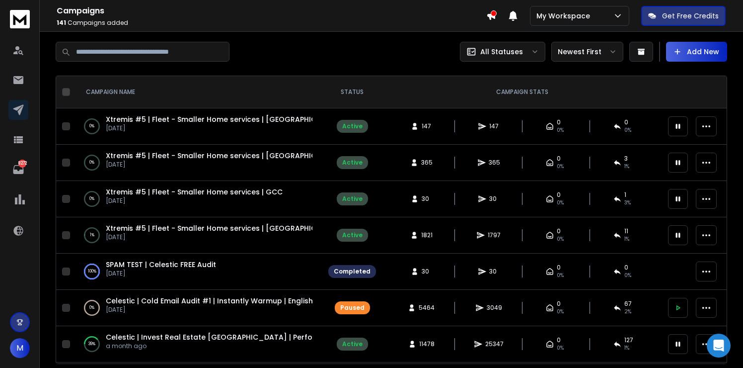
click at [172, 56] on input at bounding box center [143, 52] width 174 height 20
type input "*"
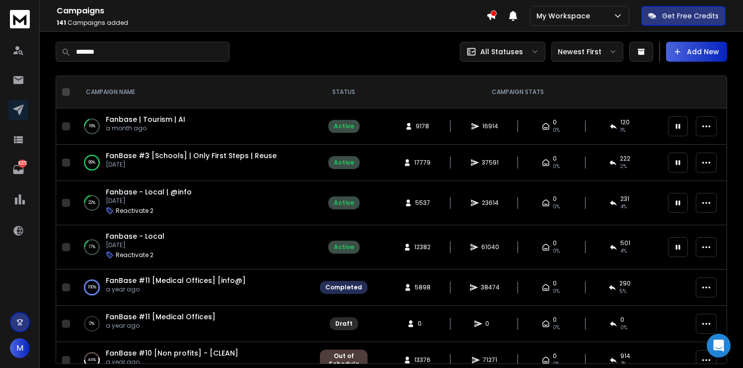
type input "*******"
click at [705, 127] on icon "button" at bounding box center [707, 126] width 10 height 10
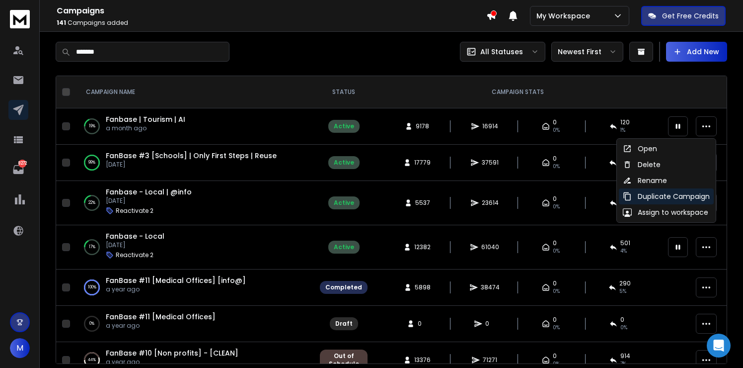
click at [239, 83] on th "CAMPAIGN NAME" at bounding box center [194, 92] width 240 height 32
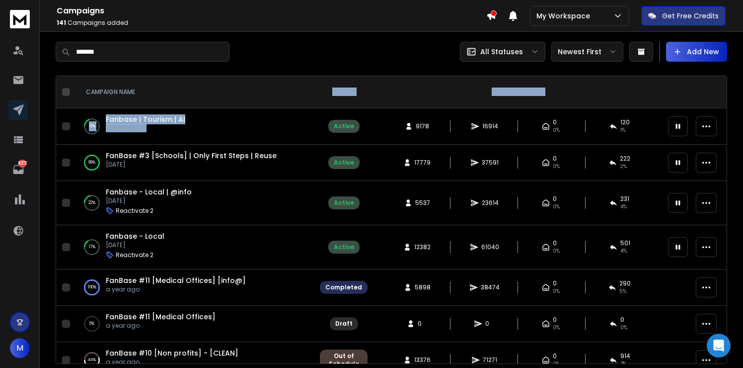
drag, startPoint x: 219, startPoint y: 125, endPoint x: 152, endPoint y: 97, distance: 73.1
click at [152, 97] on th "CAMPAIGN NAME" at bounding box center [194, 92] width 240 height 32
drag, startPoint x: 212, startPoint y: 119, endPoint x: 107, endPoint y: 120, distance: 104.8
click at [107, 120] on div "19 % Fanbase | Tourism | AI a month ago" at bounding box center [194, 126] width 220 height 24
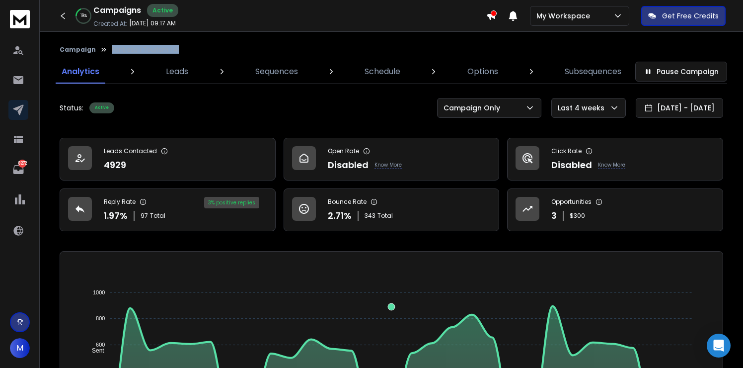
drag, startPoint x: 195, startPoint y: 51, endPoint x: 107, endPoint y: 40, distance: 88.6
click at [107, 40] on div "Campaign Fanbase | Tourism | AI Analytics Leads Sequences Schedule Options Subs…" at bounding box center [392, 369] width 704 height 674
copy p "Fanbase | Tourism | AI"
click at [21, 112] on icon at bounding box center [18, 110] width 12 height 12
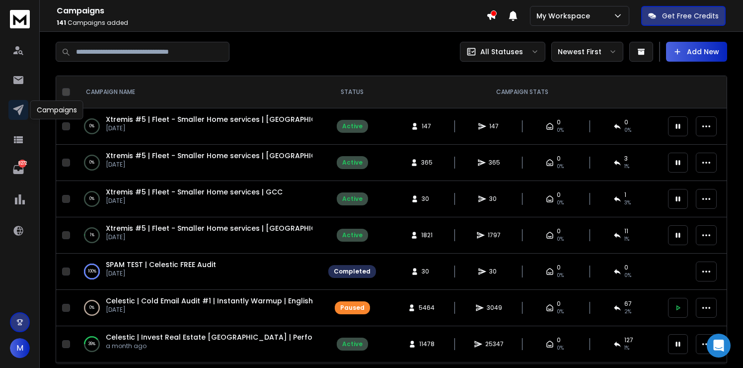
click at [156, 60] on input at bounding box center [143, 52] width 174 height 20
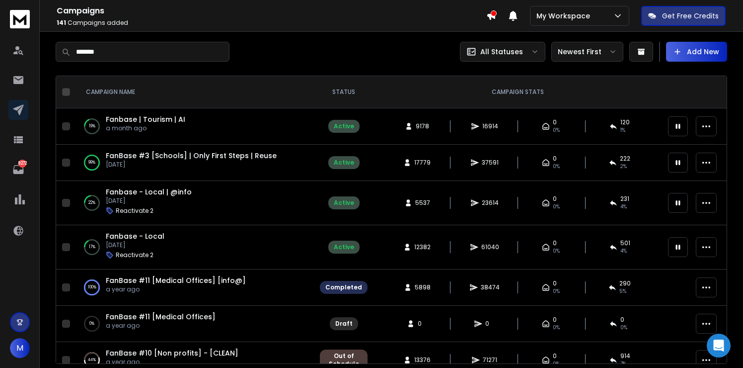
type input "*******"
click at [714, 131] on button "button" at bounding box center [706, 126] width 21 height 20
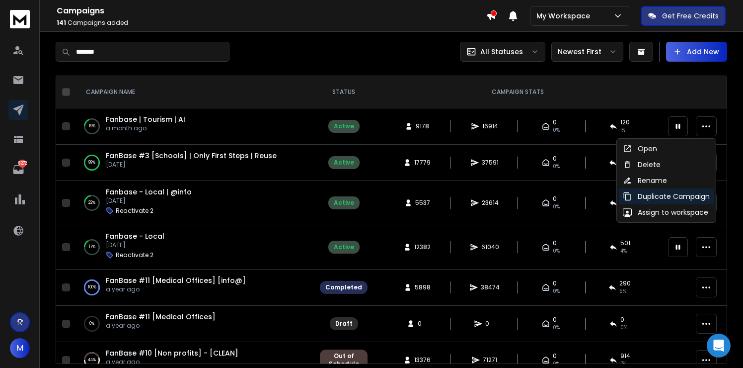
click at [671, 192] on div "Duplicate Campaign" at bounding box center [666, 196] width 87 height 10
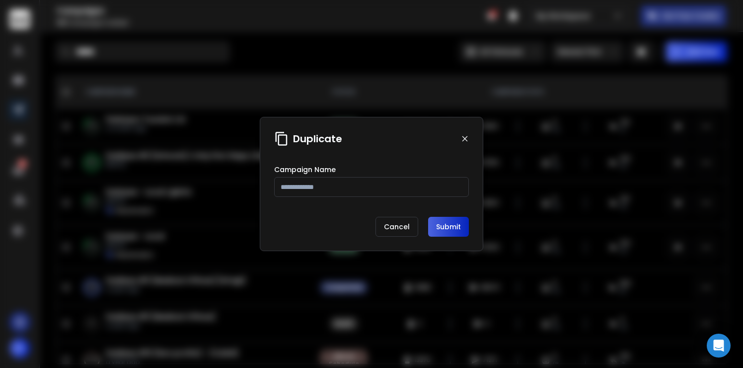
click at [408, 192] on input "text" at bounding box center [371, 187] width 195 height 20
paste input "**********"
click at [323, 188] on input "**********" at bounding box center [371, 187] width 195 height 20
type input "**********"
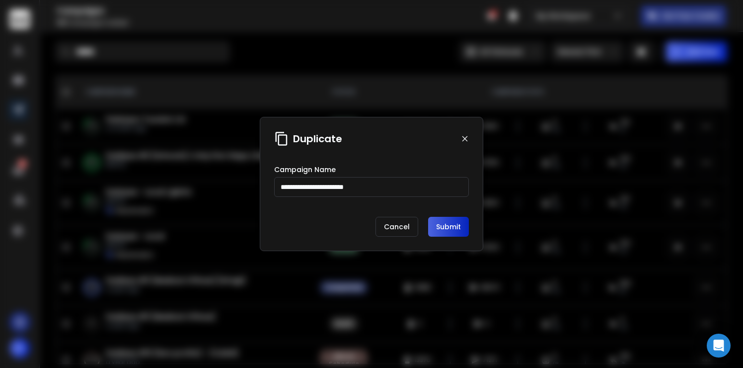
click at [428, 217] on button "Submit" at bounding box center [448, 227] width 41 height 20
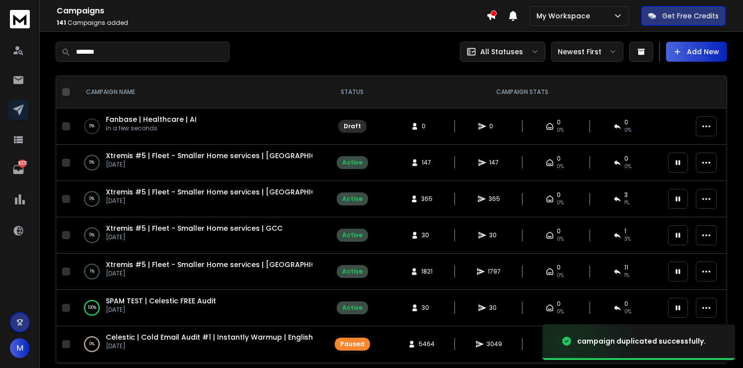
click at [177, 117] on span "Fanbase | Healthcare | AI" at bounding box center [151, 119] width 91 height 10
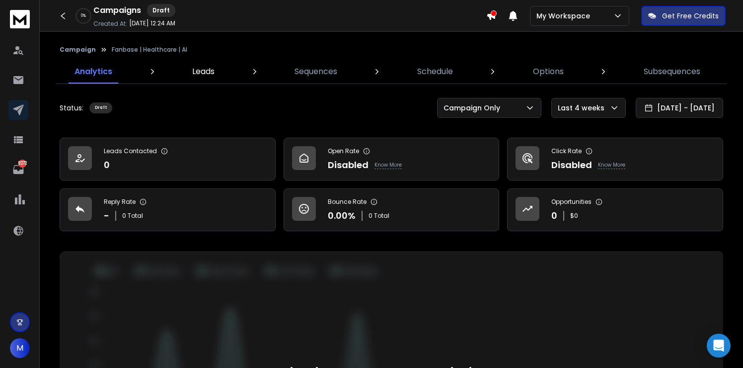
click at [204, 74] on p "Leads" at bounding box center [203, 72] width 22 height 12
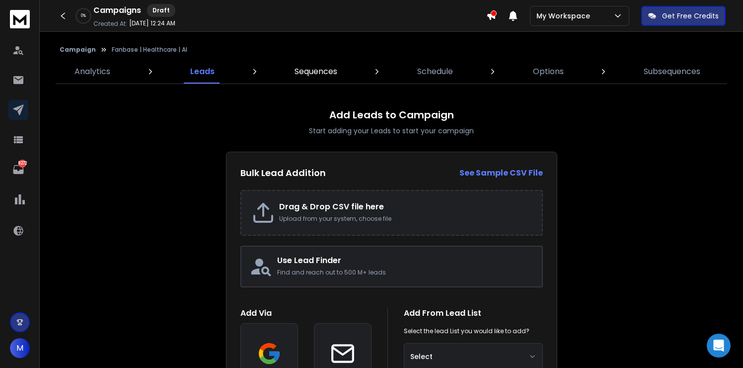
click at [304, 69] on p "Sequences" at bounding box center [316, 72] width 43 height 12
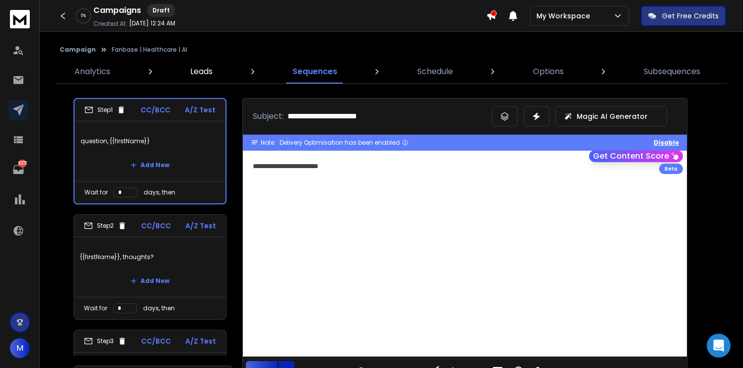
click at [200, 72] on p "Leads" at bounding box center [201, 72] width 22 height 12
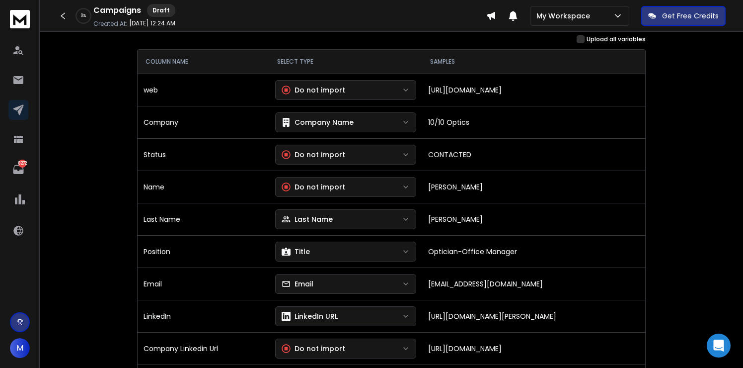
scroll to position [139, 0]
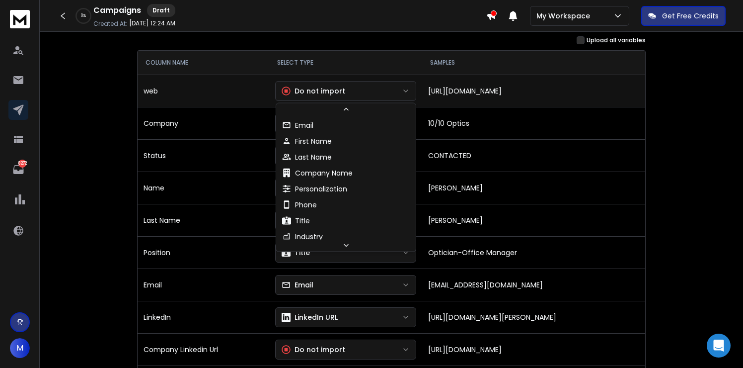
click at [378, 95] on button "Do not import" at bounding box center [345, 91] width 141 height 20
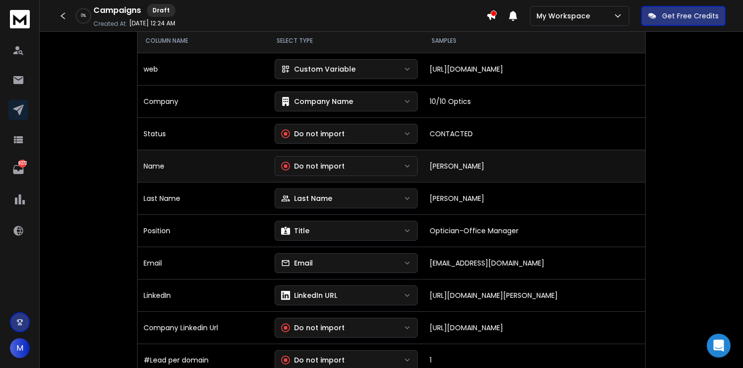
scroll to position [169, 0]
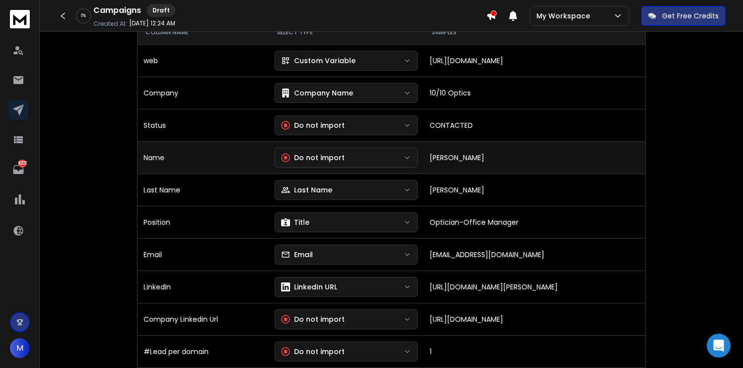
click at [391, 158] on button "Do not import" at bounding box center [346, 158] width 143 height 20
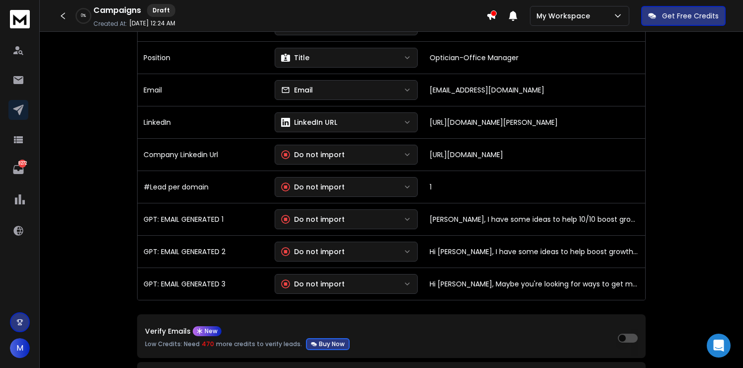
scroll to position [332, 0]
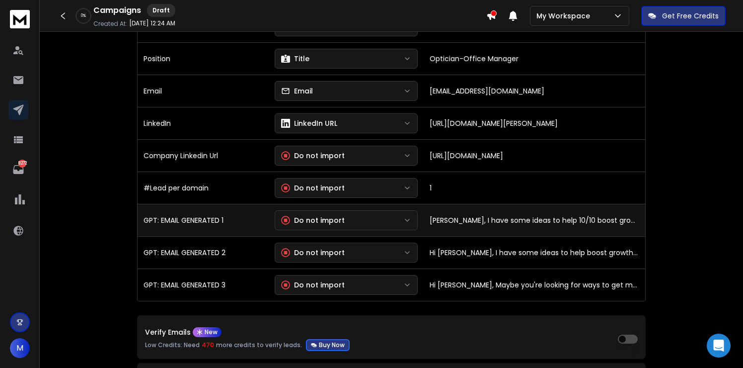
click at [367, 224] on button "Do not import" at bounding box center [346, 220] width 143 height 20
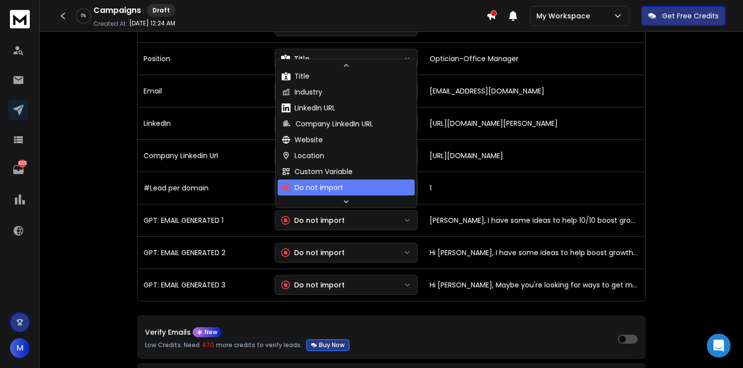
scroll to position [90, 0]
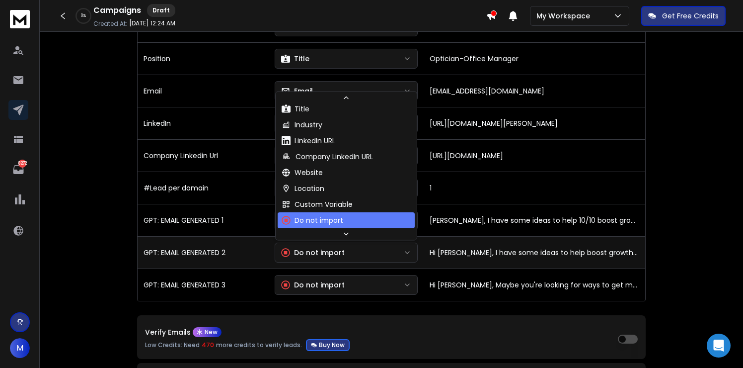
click at [350, 253] on button "Do not import" at bounding box center [346, 252] width 143 height 20
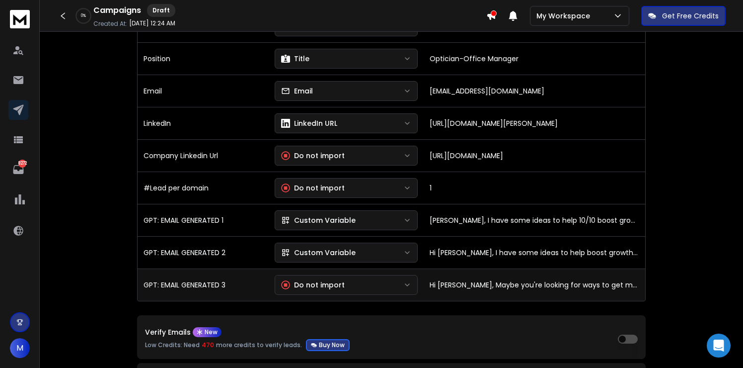
click at [347, 284] on button "Do not import" at bounding box center [346, 285] width 143 height 20
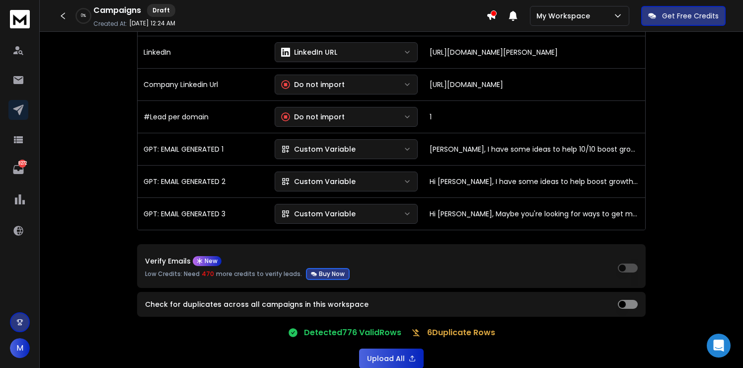
scroll to position [419, 0]
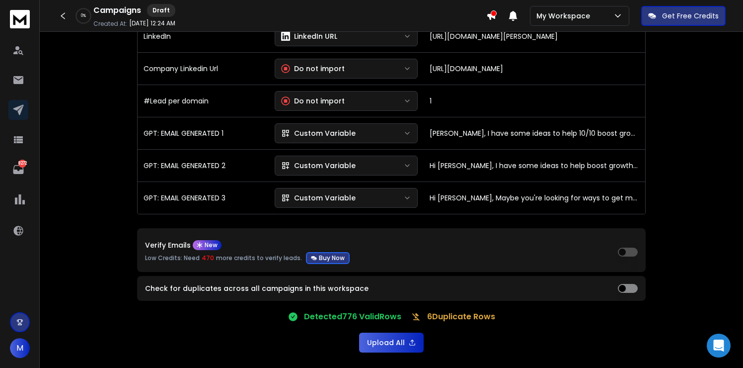
click at [410, 345] on button "Upload All" at bounding box center [391, 342] width 65 height 20
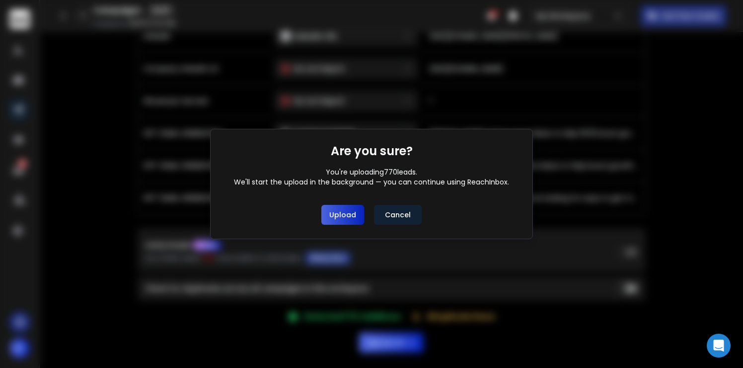
click at [357, 222] on button "Upload" at bounding box center [342, 215] width 43 height 20
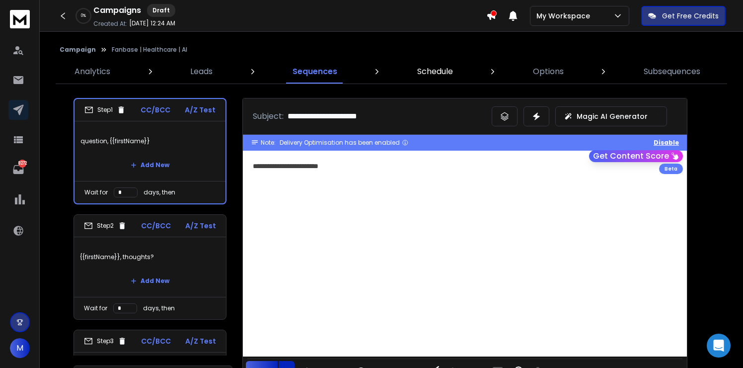
click at [430, 68] on p "Schedule" at bounding box center [435, 72] width 36 height 12
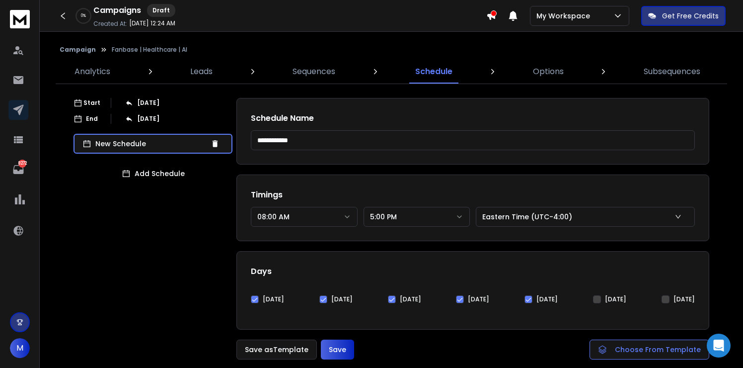
scroll to position [5, 0]
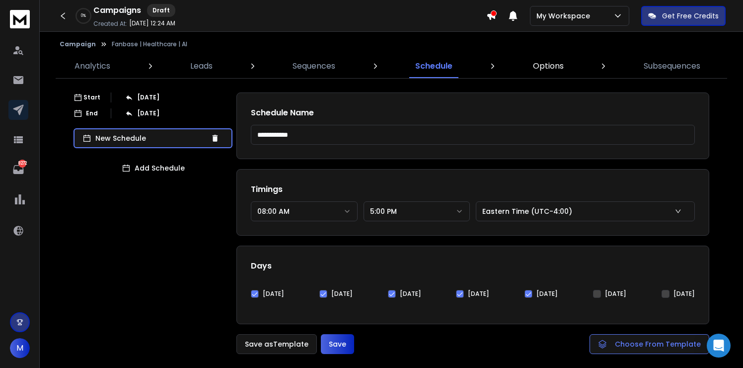
click at [547, 67] on p "Options" at bounding box center [548, 66] width 31 height 12
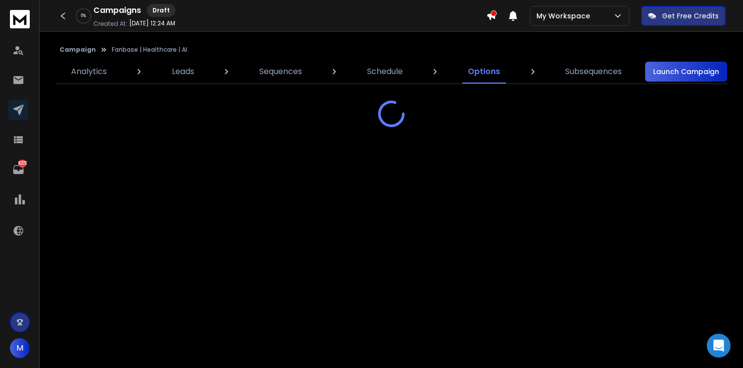
select select "*"
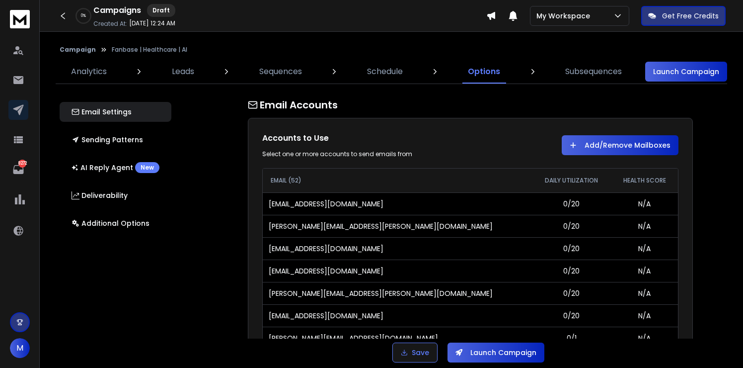
select select "*"
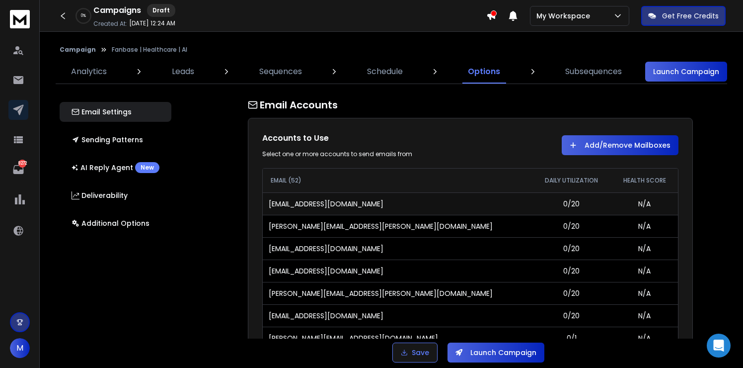
drag, startPoint x: 396, startPoint y: 203, endPoint x: 318, endPoint y: 202, distance: 77.5
click at [318, 202] on div "[EMAIL_ADDRESS][DOMAIN_NAME]" at bounding box center [397, 204] width 257 height 10
copy p "fanbase-growth.us"
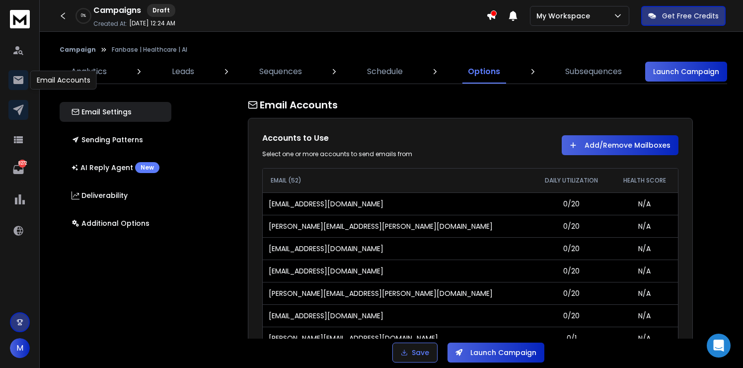
click at [22, 84] on icon at bounding box center [18, 80] width 12 height 12
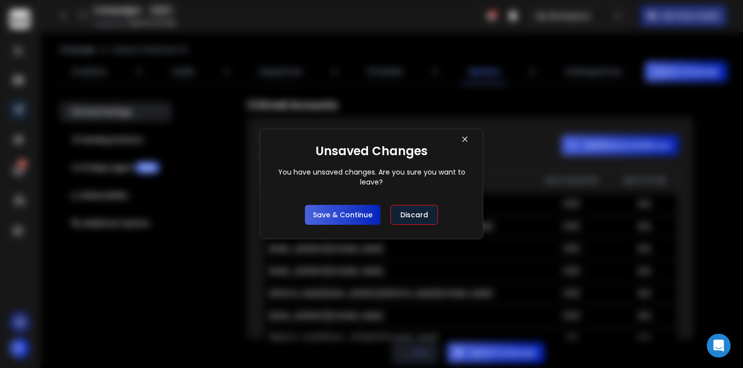
click at [468, 142] on icon at bounding box center [465, 139] width 8 height 8
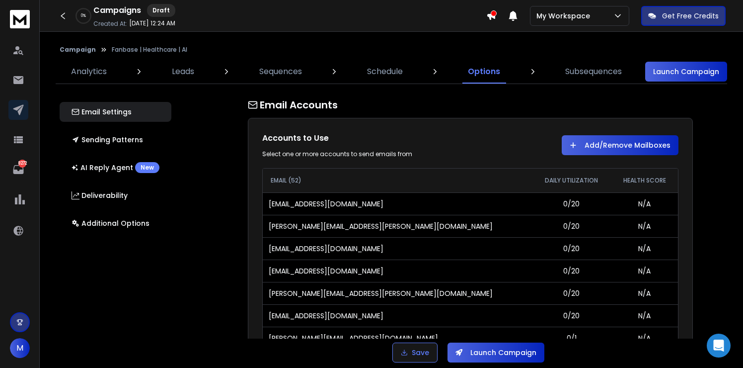
click at [414, 40] on div "Campaign Fanbase | Healthcare | AI Analytics Leads Sequences Schedule Options S…" at bounding box center [392, 72] width 704 height 80
